Goal: Task Accomplishment & Management: Use online tool/utility

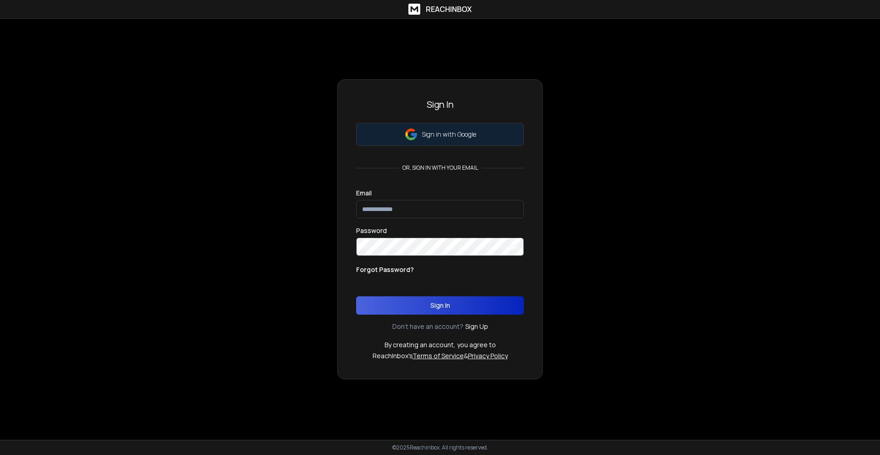
click at [501, 133] on button "Sign in with Google" at bounding box center [440, 134] width 168 height 23
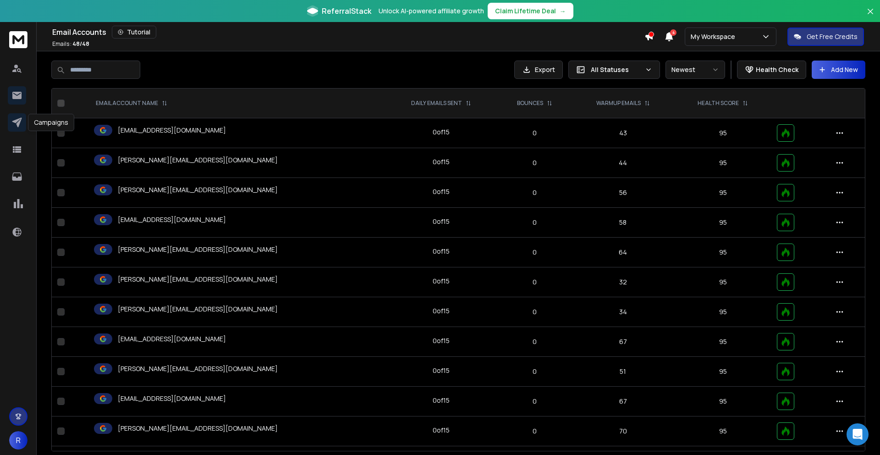
click at [17, 115] on link at bounding box center [17, 122] width 18 height 18
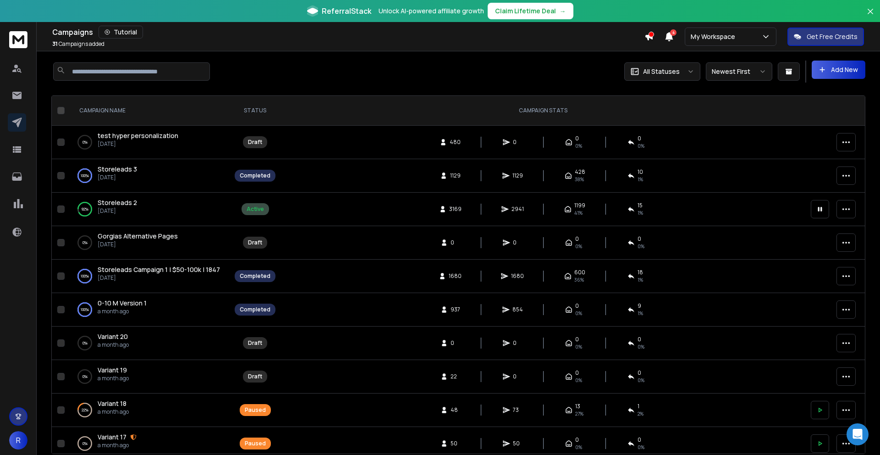
click at [414, 209] on div "3169 2941 1199 41 % 15 1 %" at bounding box center [542, 209] width 513 height 15
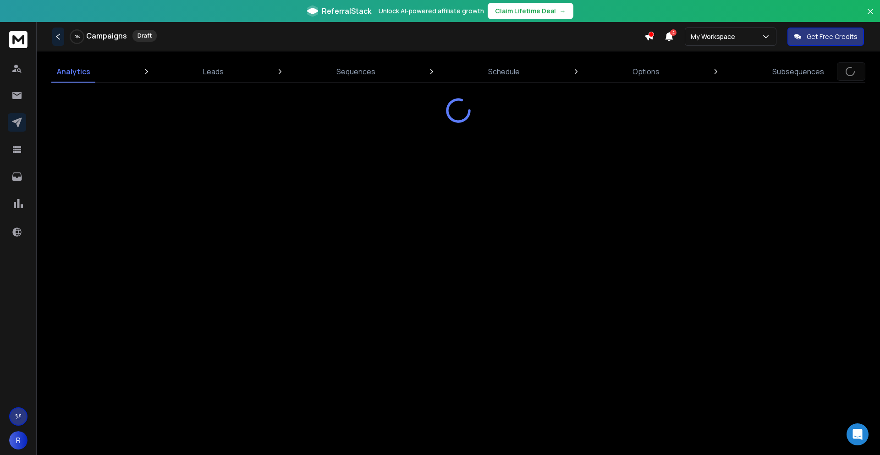
click at [60, 38] on icon at bounding box center [58, 37] width 8 height 8
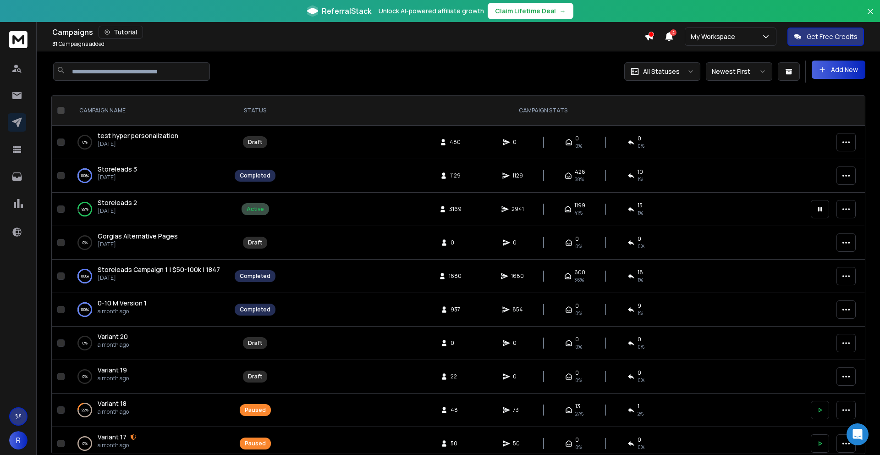
click at [668, 216] on div "3169 2941 1199 41 % 15 1 %" at bounding box center [542, 209] width 513 height 15
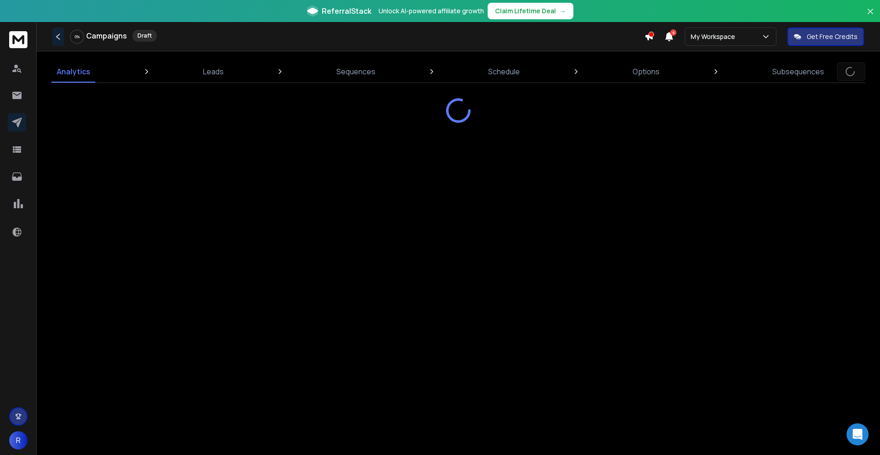
click at [56, 36] on icon at bounding box center [58, 37] width 8 height 8
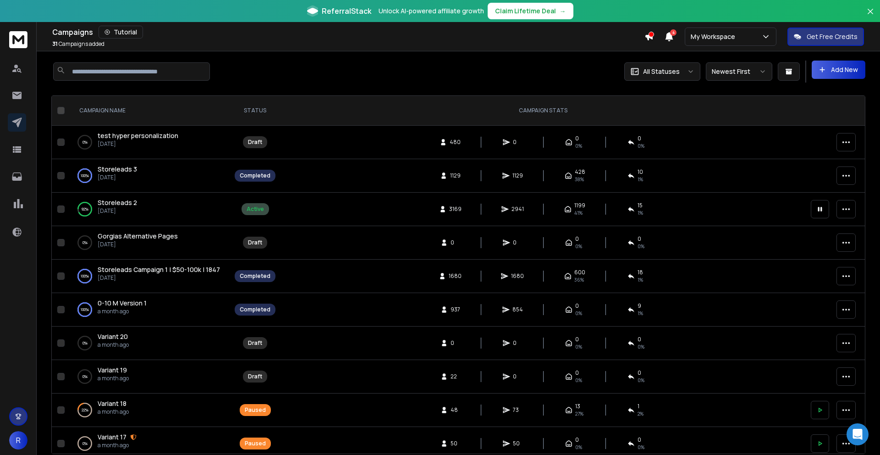
click at [379, 214] on div "3169 2941 1199 41 % 15 1 %" at bounding box center [542, 209] width 513 height 15
